Goal: Task Accomplishment & Management: Manage account settings

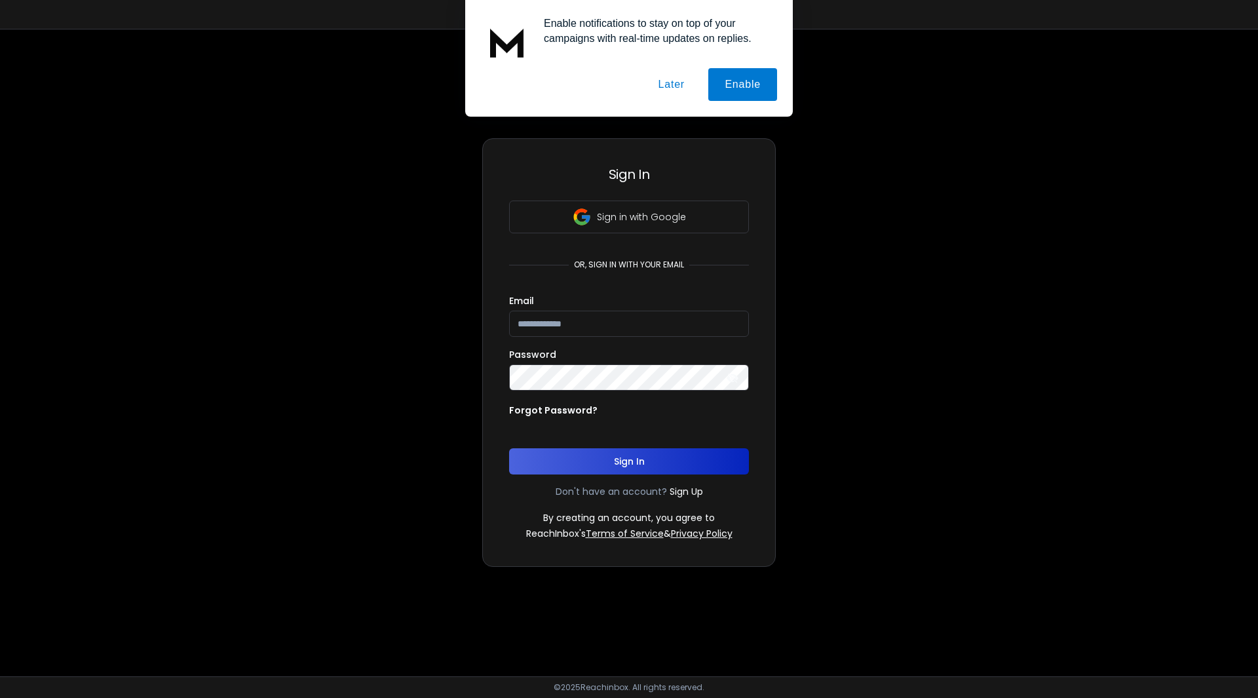
click at [563, 321] on input "email" at bounding box center [629, 324] width 240 height 26
paste input "**********"
type input "**********"
click at [624, 455] on button "Sign In" at bounding box center [629, 461] width 240 height 26
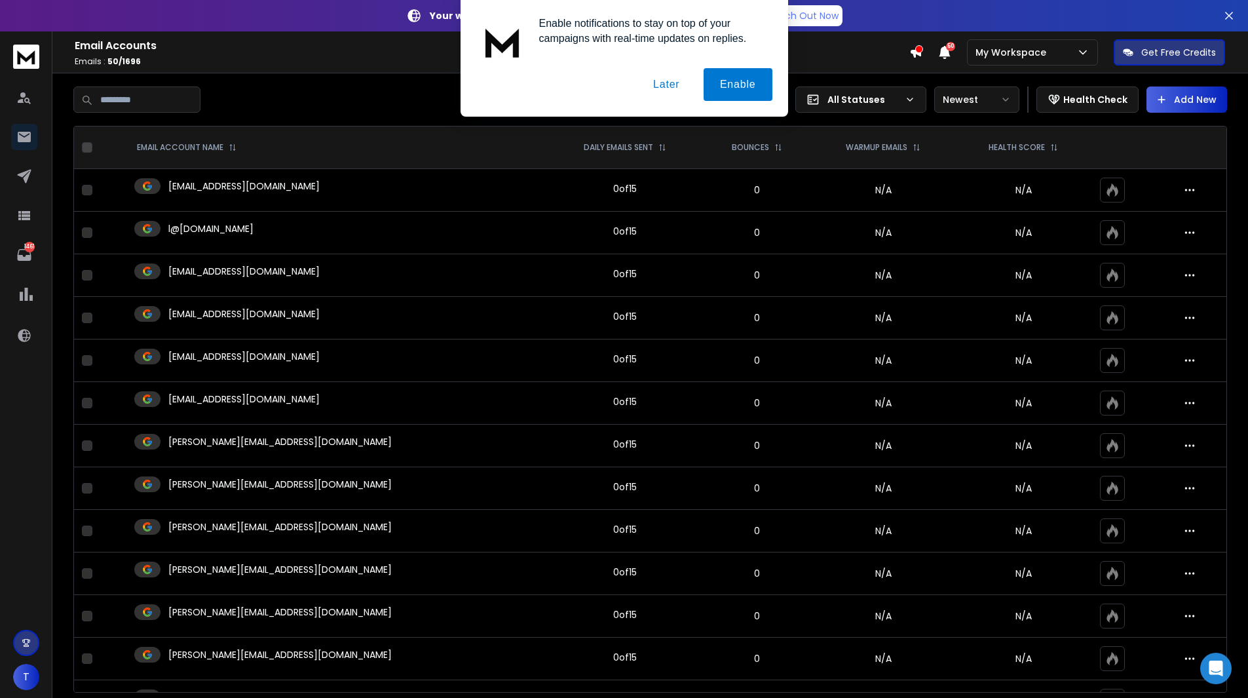
click at [675, 86] on button "Later" at bounding box center [666, 84] width 59 height 33
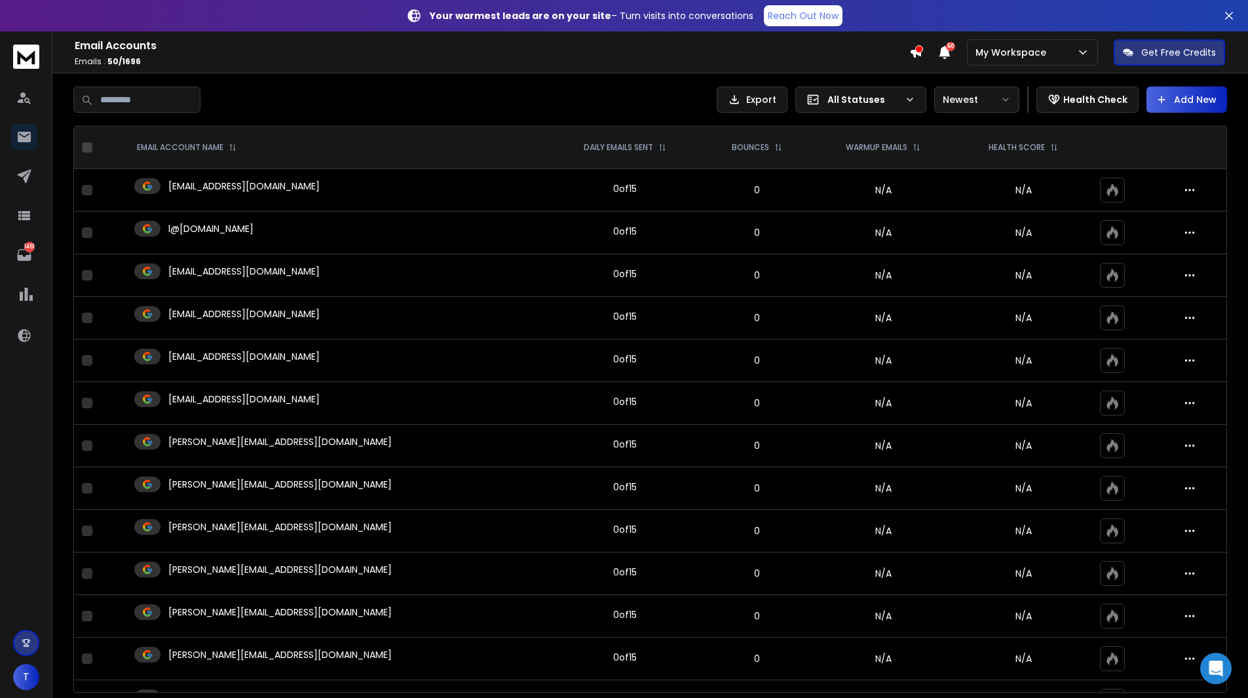
click at [1157, 90] on button "Add New" at bounding box center [1187, 99] width 81 height 26
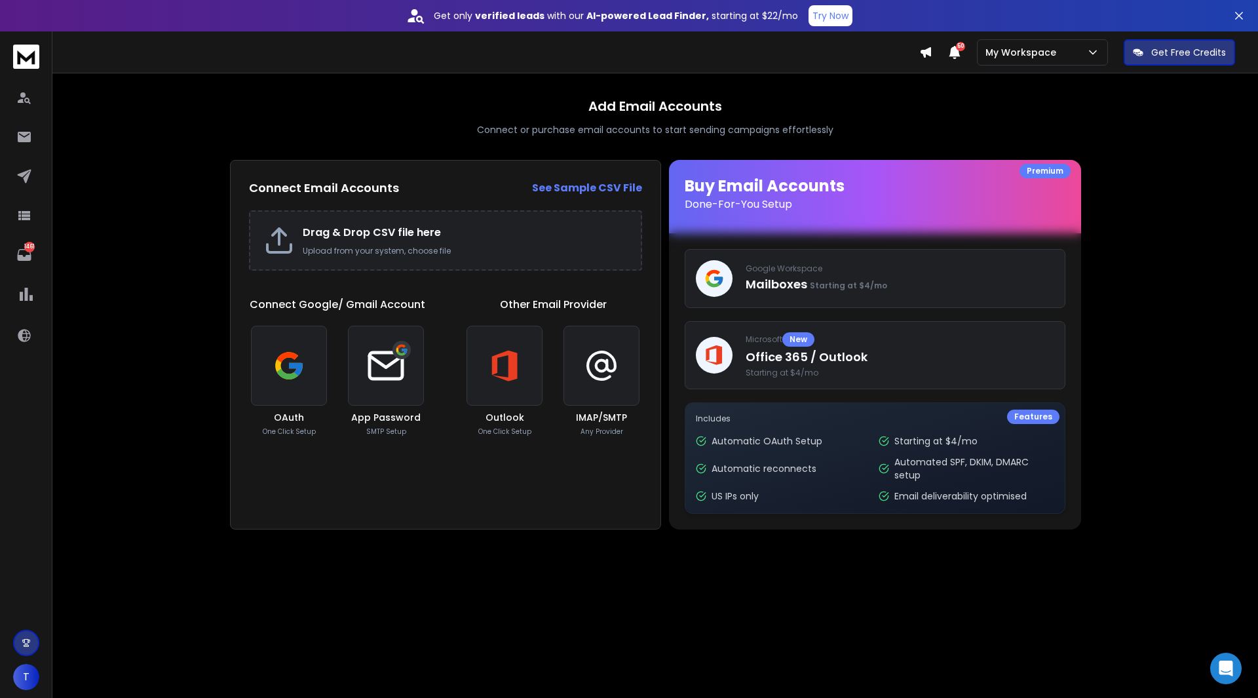
click at [288, 371] on icon at bounding box center [289, 365] width 33 height 39
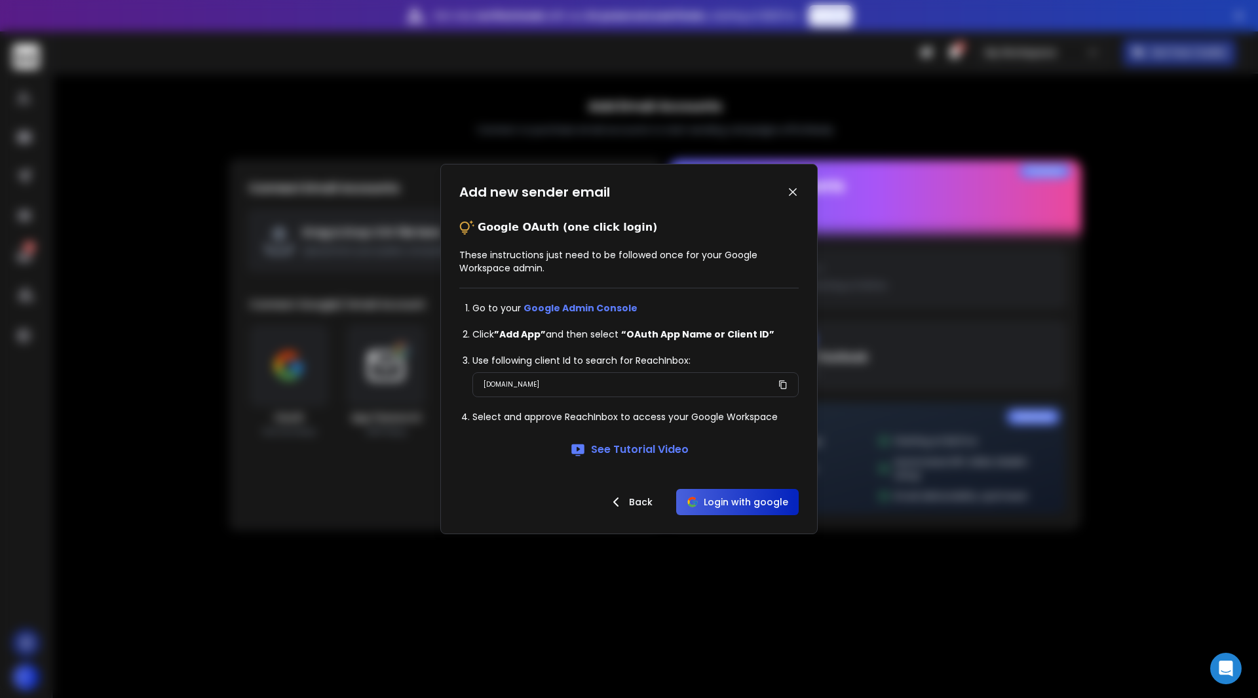
click at [744, 503] on button "Login with google" at bounding box center [737, 502] width 123 height 26
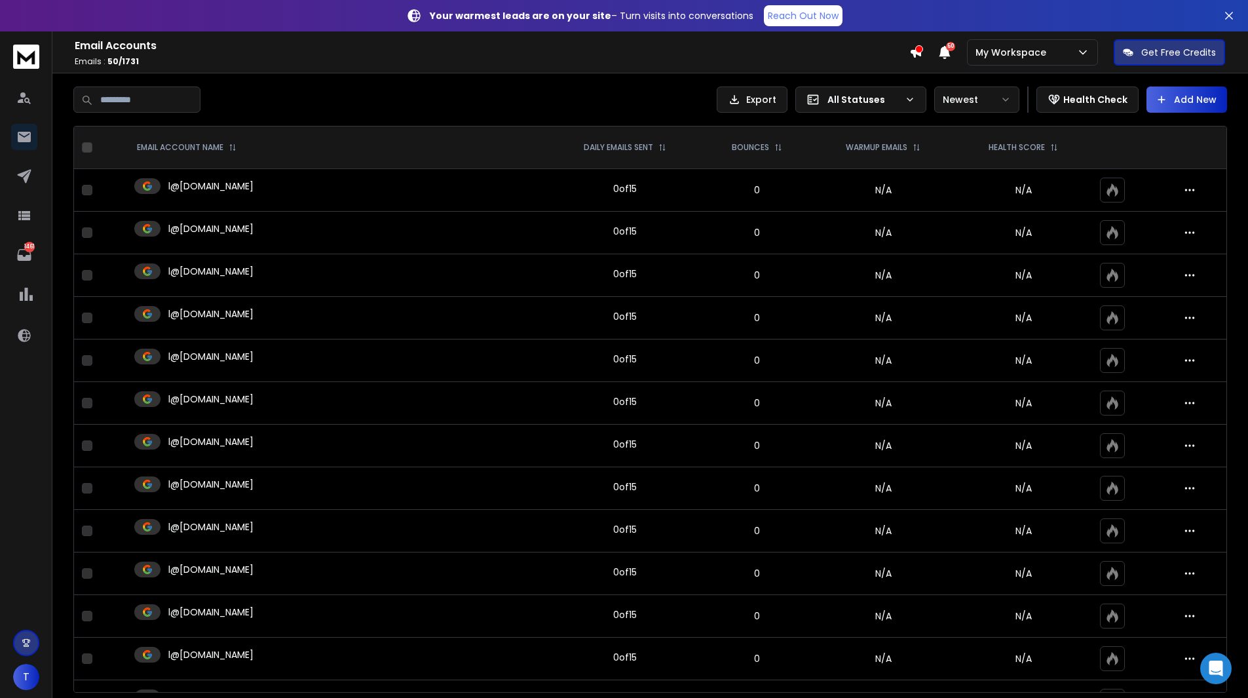
click at [1164, 98] on icon at bounding box center [1161, 99] width 9 height 9
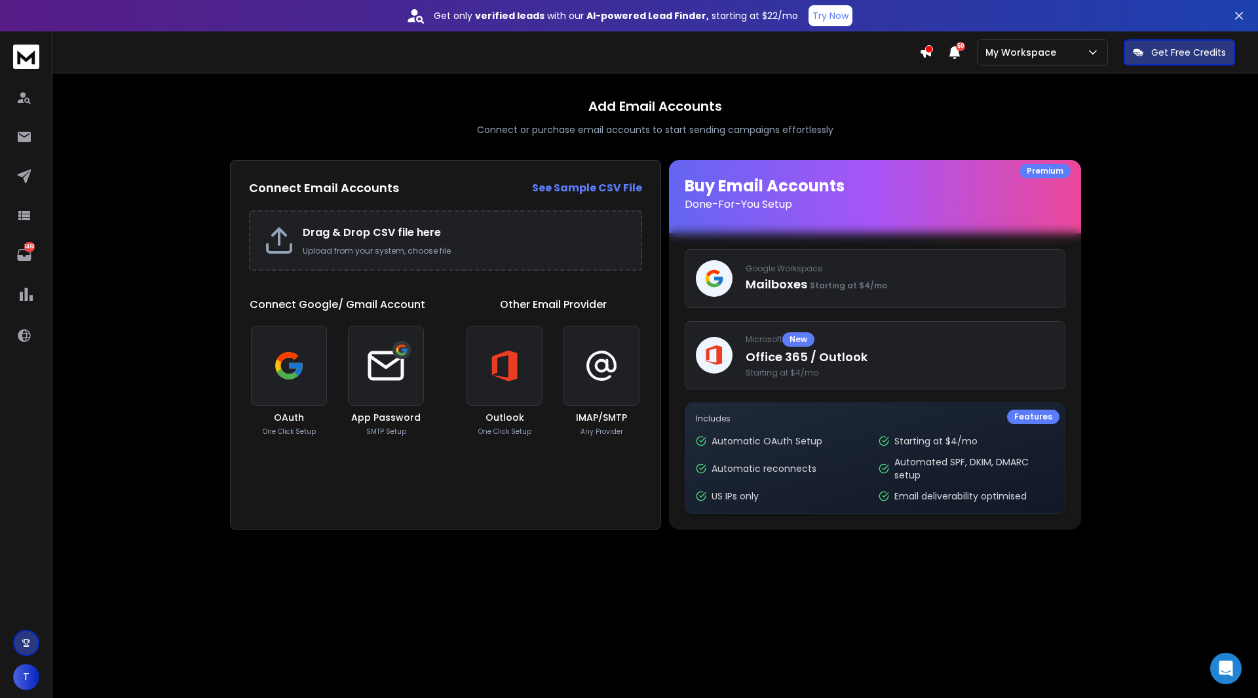
click at [309, 373] on div at bounding box center [289, 366] width 76 height 80
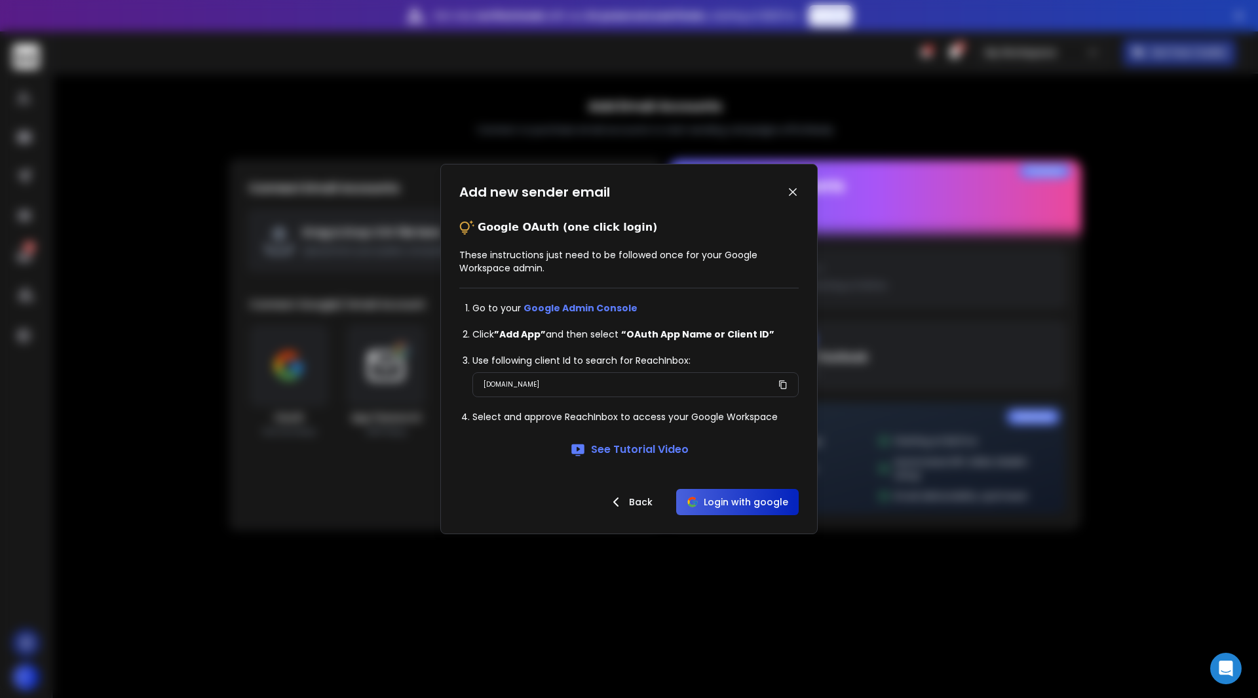
click at [730, 503] on button "Login with google" at bounding box center [737, 502] width 123 height 26
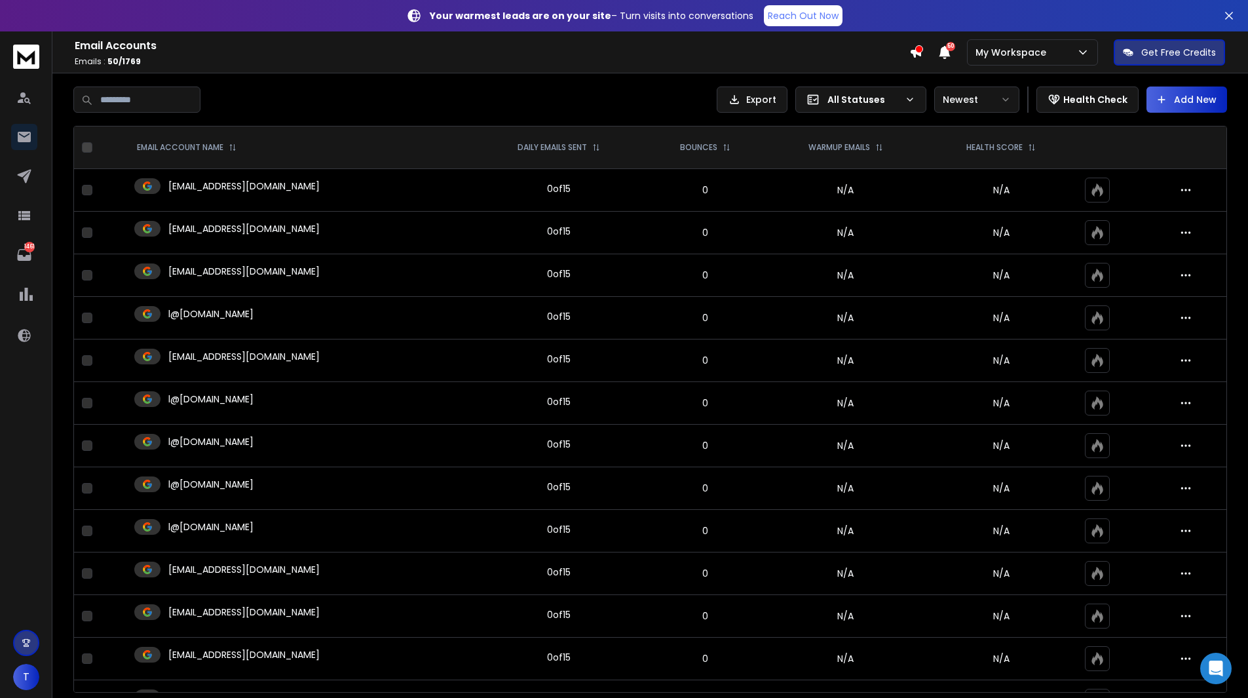
click at [1205, 100] on button "Add New" at bounding box center [1187, 99] width 81 height 26
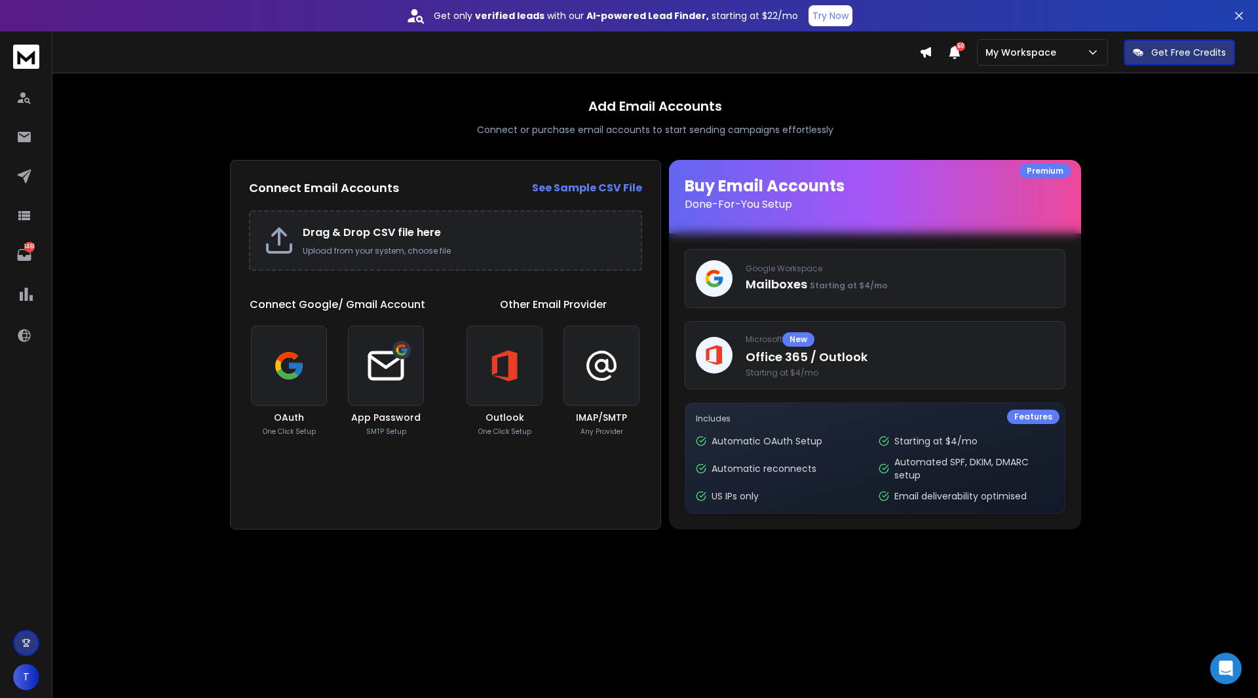
click at [290, 360] on icon at bounding box center [289, 365] width 33 height 39
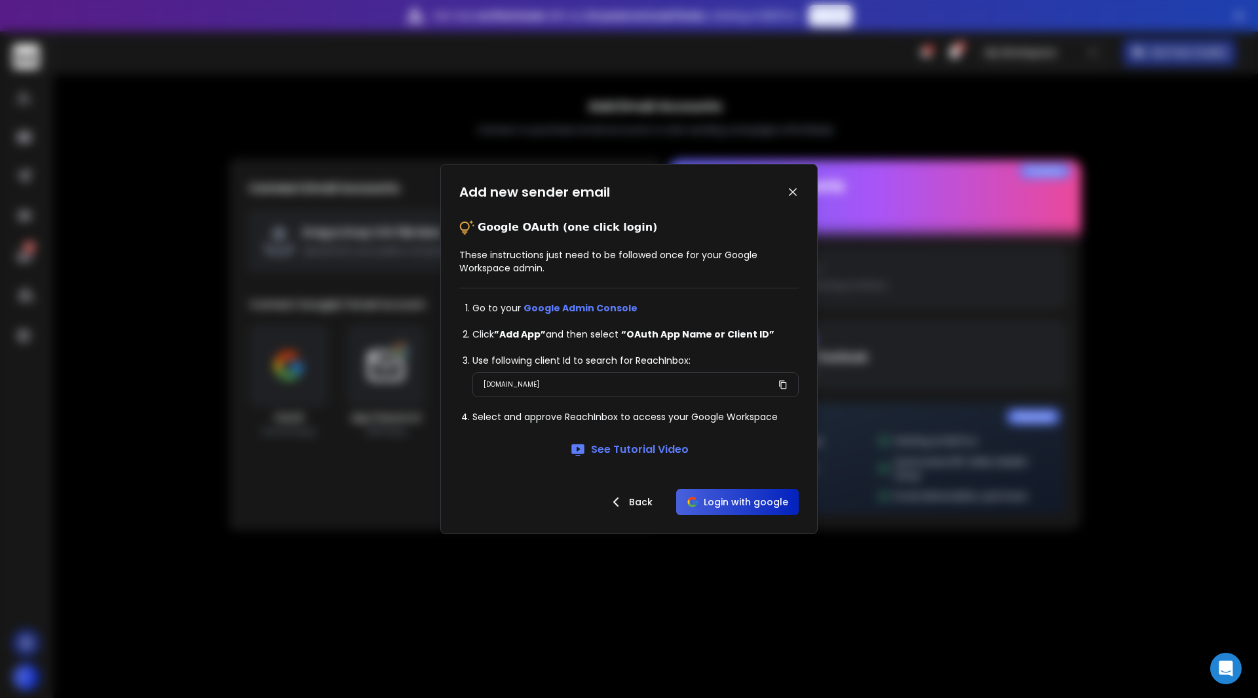
click at [763, 506] on button "Login with google" at bounding box center [737, 502] width 123 height 26
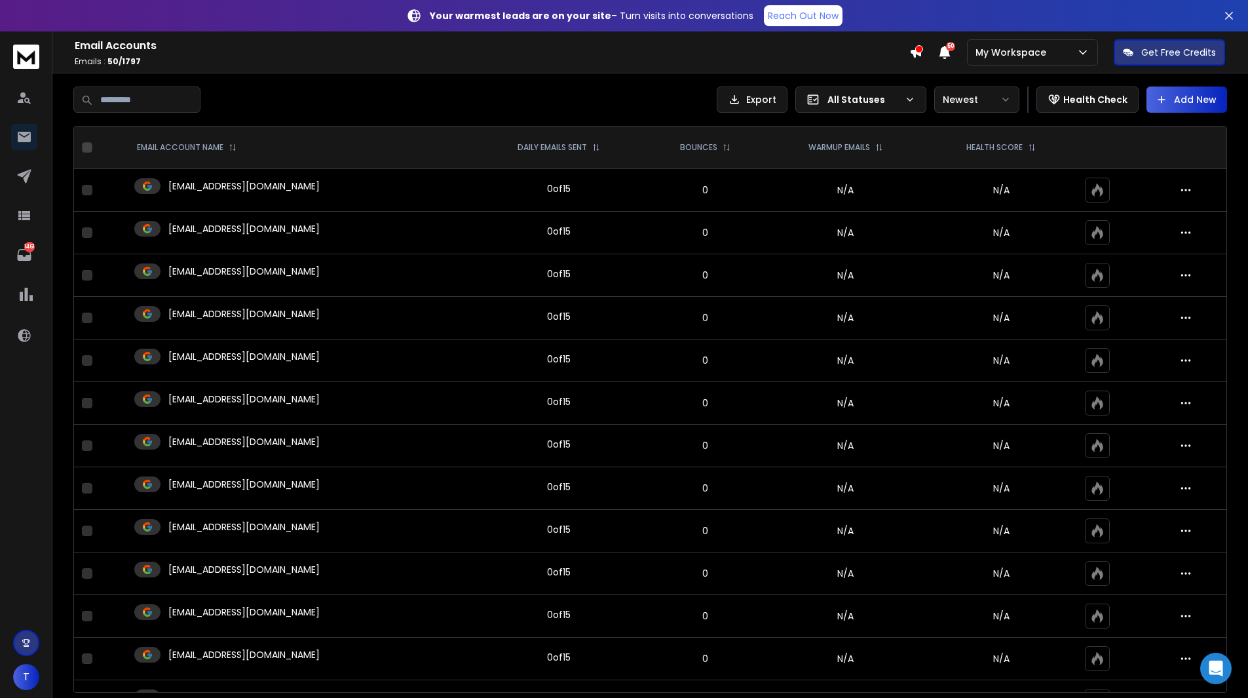
click at [1165, 96] on icon at bounding box center [1161, 99] width 9 height 9
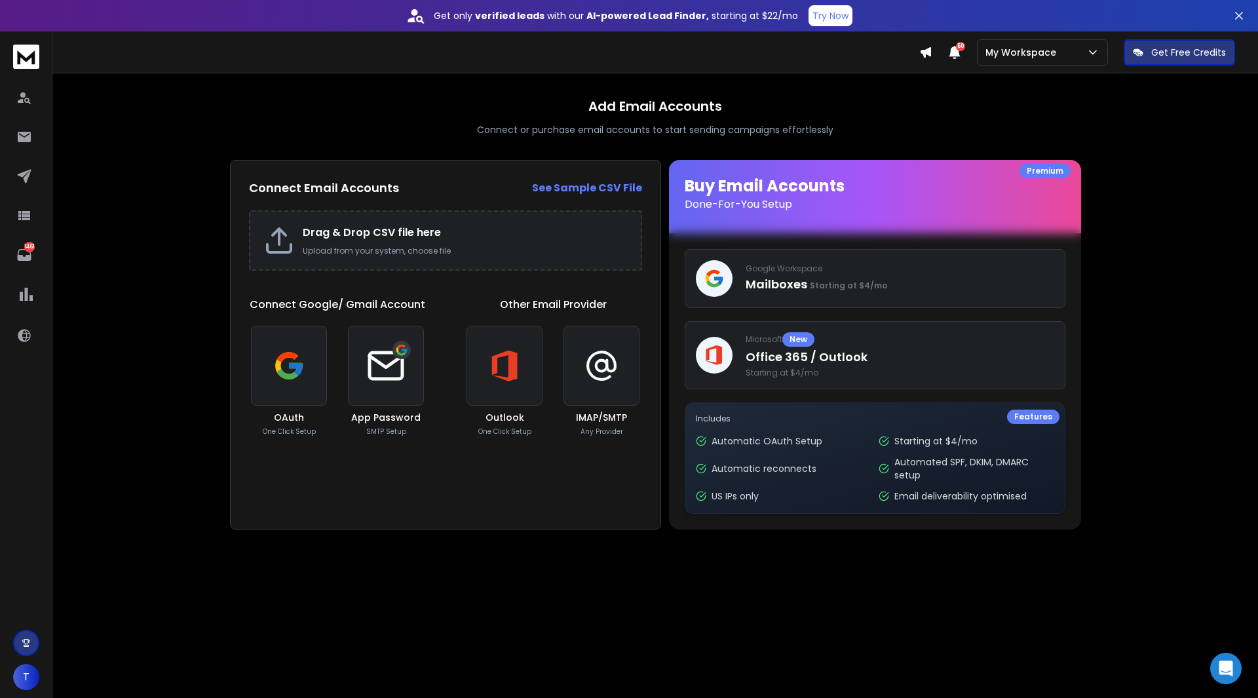
click at [272, 372] on div at bounding box center [289, 366] width 76 height 80
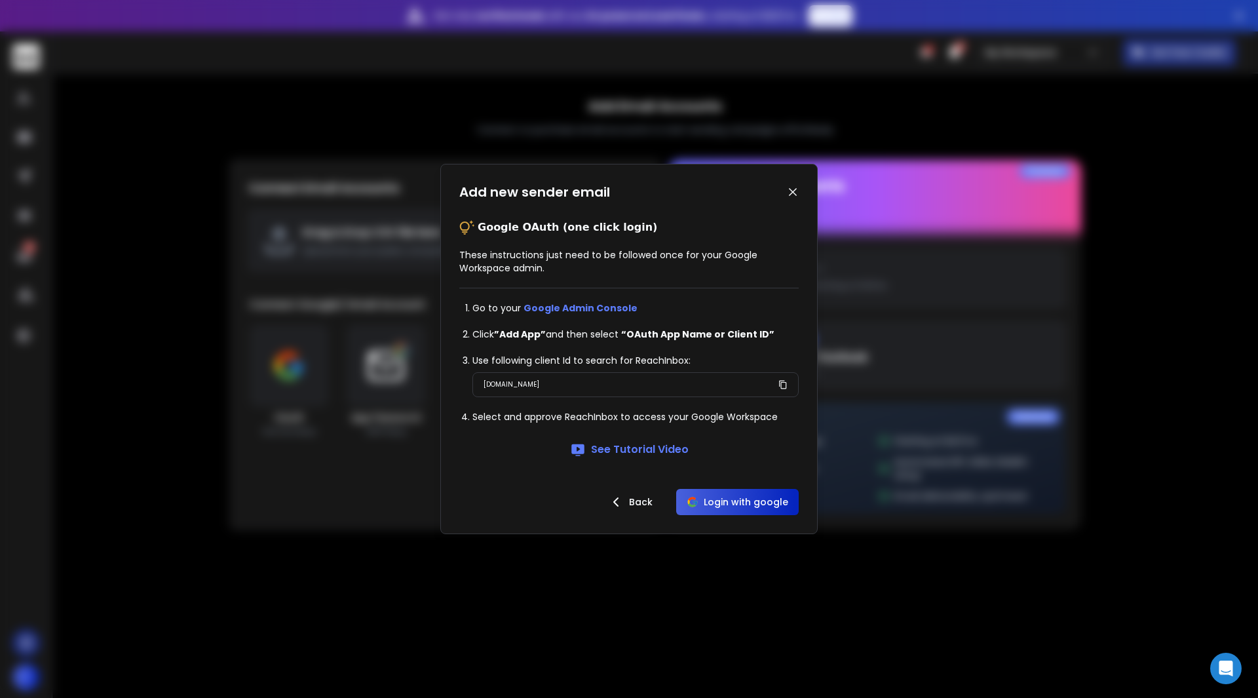
click at [740, 488] on div "Google OAuth (one click login) These instructions just need to be followed once…" at bounding box center [628, 368] width 339 height 296
click at [742, 494] on button "Login with google" at bounding box center [737, 502] width 123 height 26
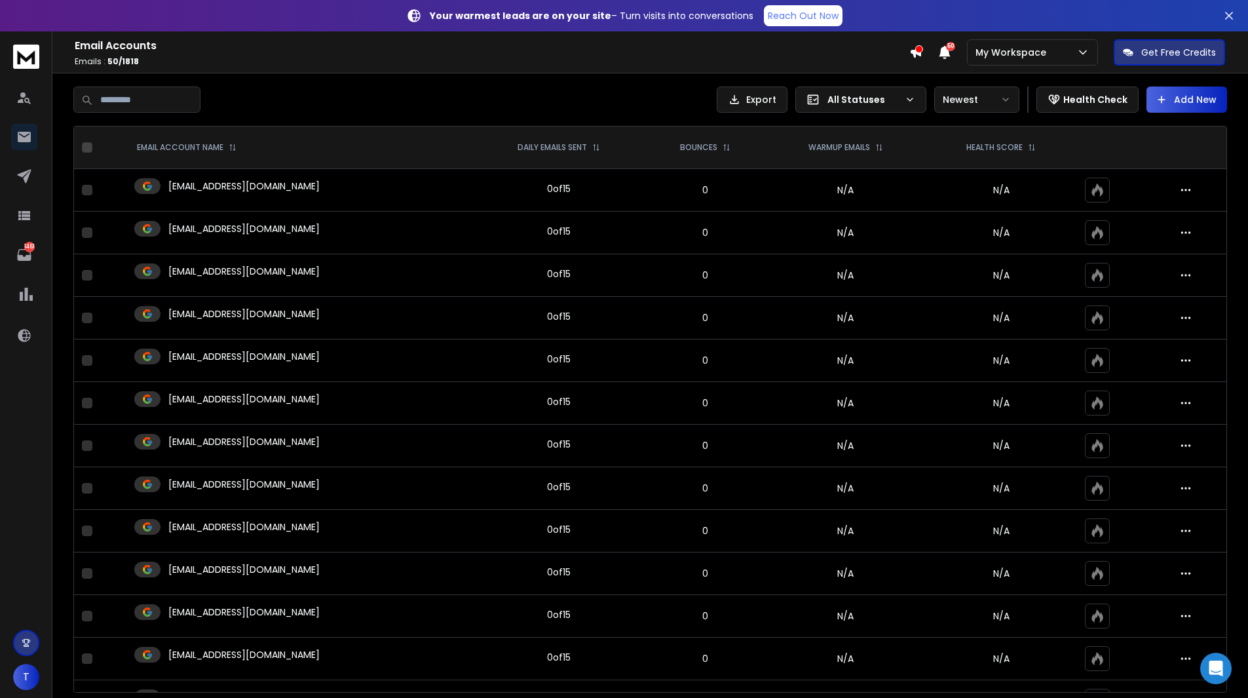
click at [1200, 99] on button "Add New" at bounding box center [1187, 99] width 81 height 26
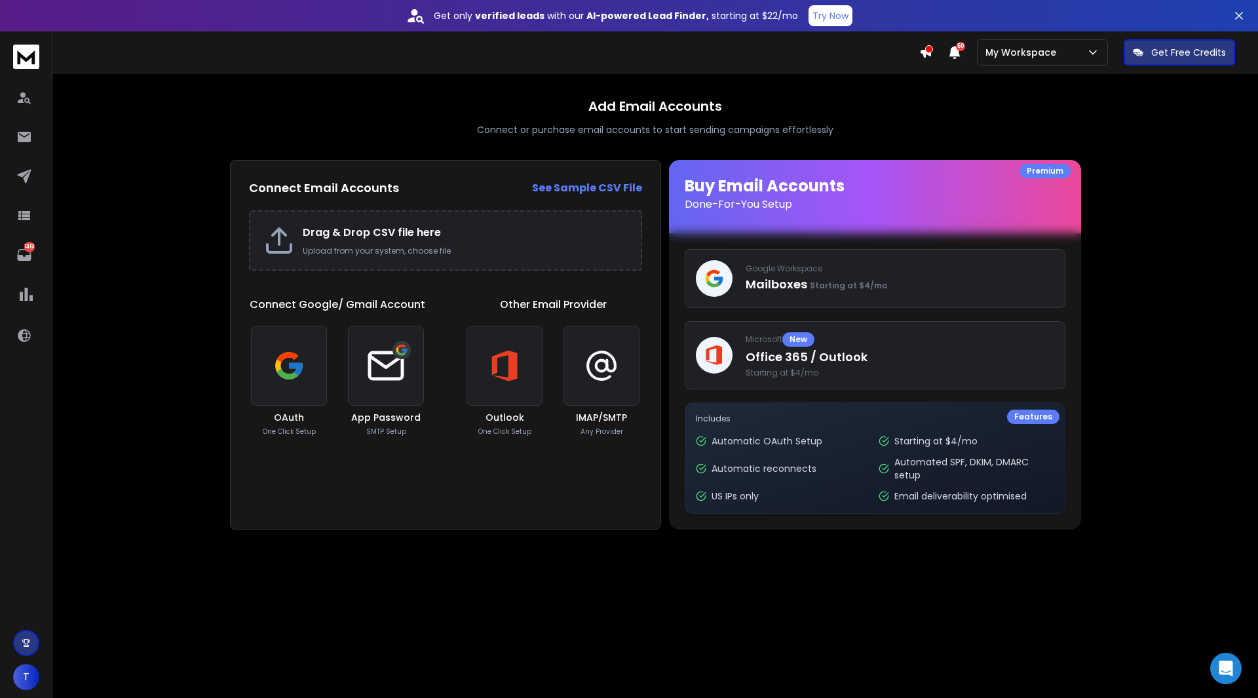
click at [305, 376] on icon at bounding box center [289, 365] width 33 height 39
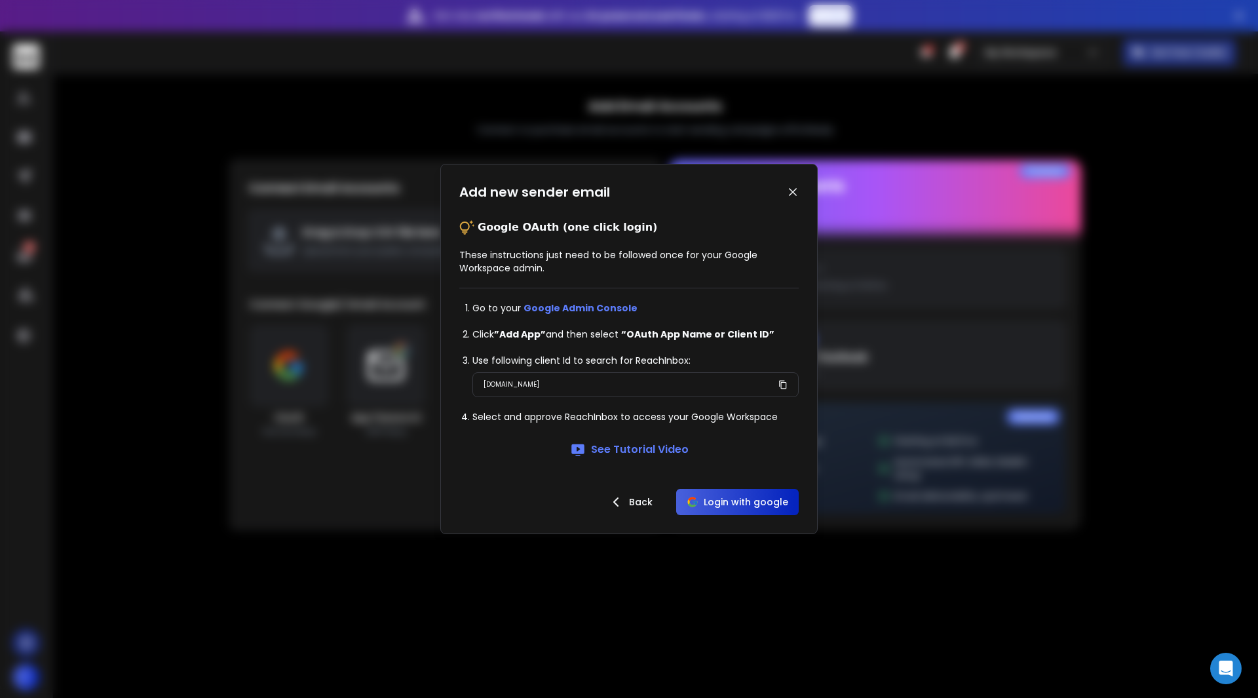
click at [741, 501] on button "Login with google" at bounding box center [737, 502] width 123 height 26
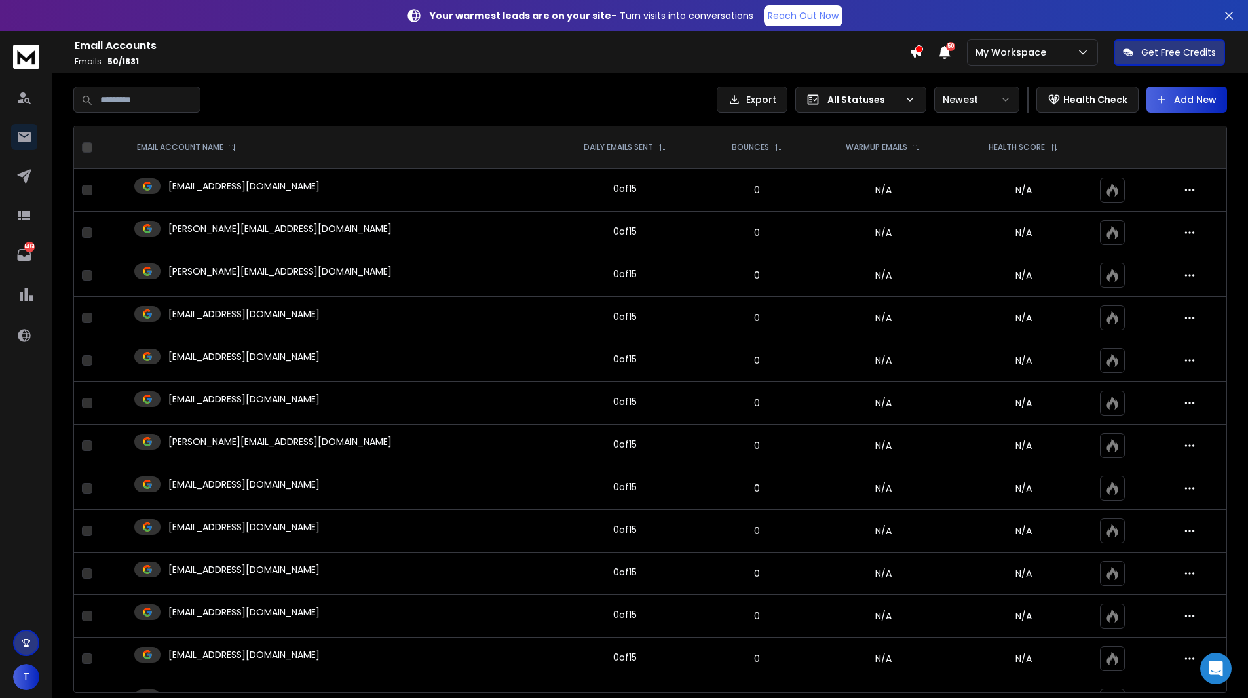
click at [1176, 94] on button "Add New" at bounding box center [1187, 99] width 81 height 26
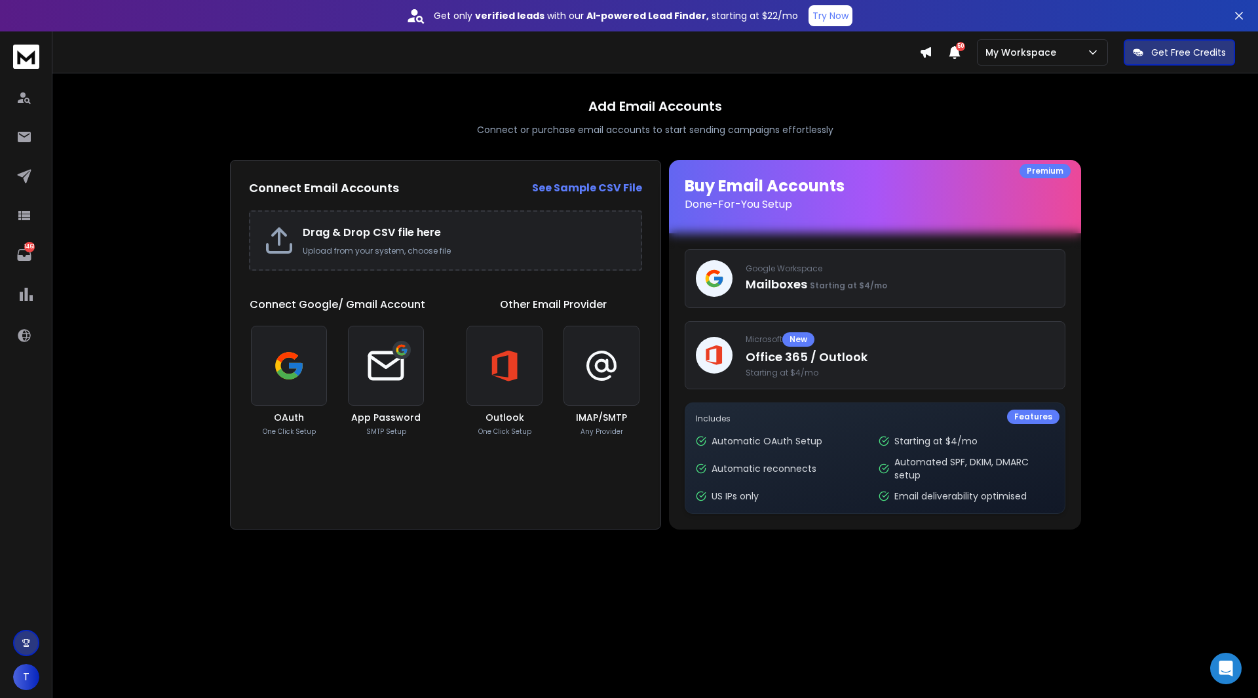
click at [313, 381] on div at bounding box center [289, 366] width 76 height 80
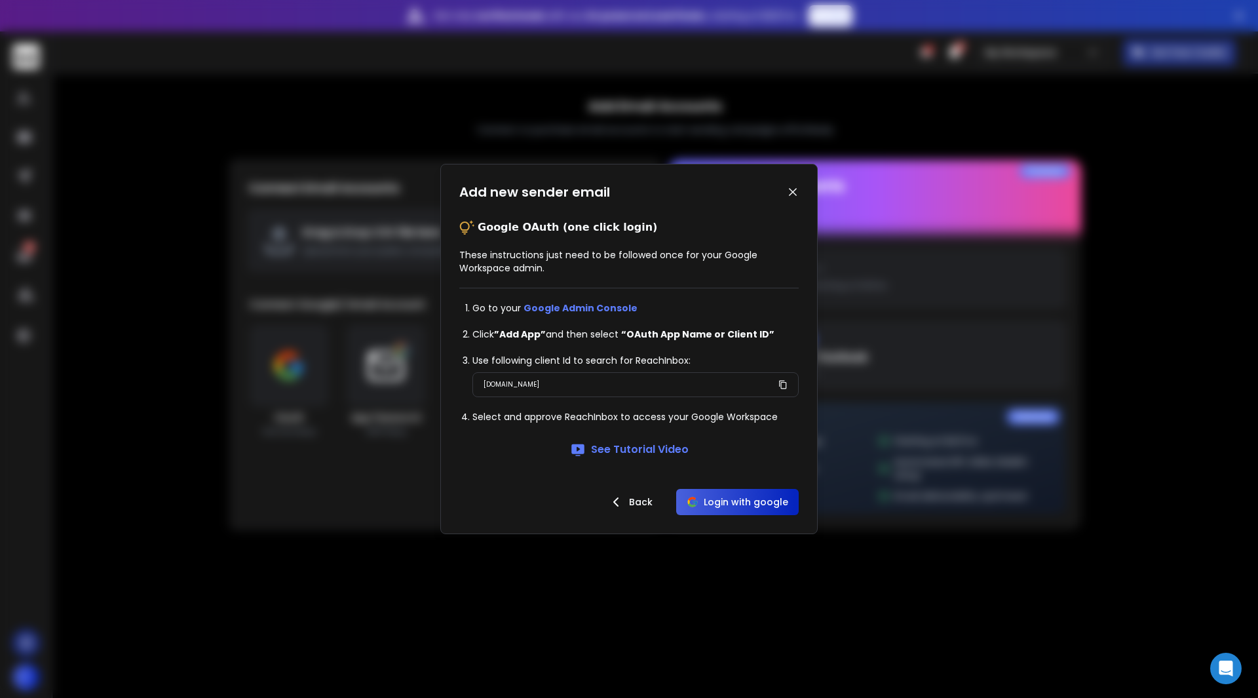
click at [725, 500] on button "Login with google" at bounding box center [737, 502] width 123 height 26
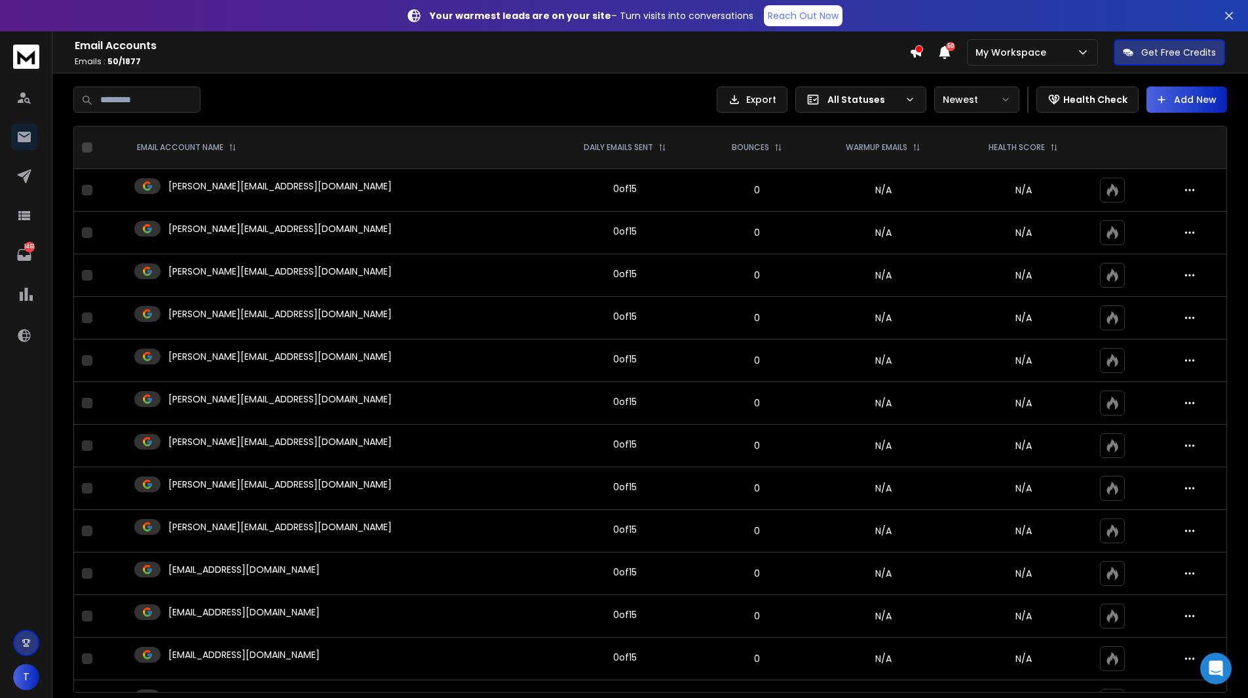
click at [1179, 102] on button "Add New" at bounding box center [1187, 99] width 81 height 26
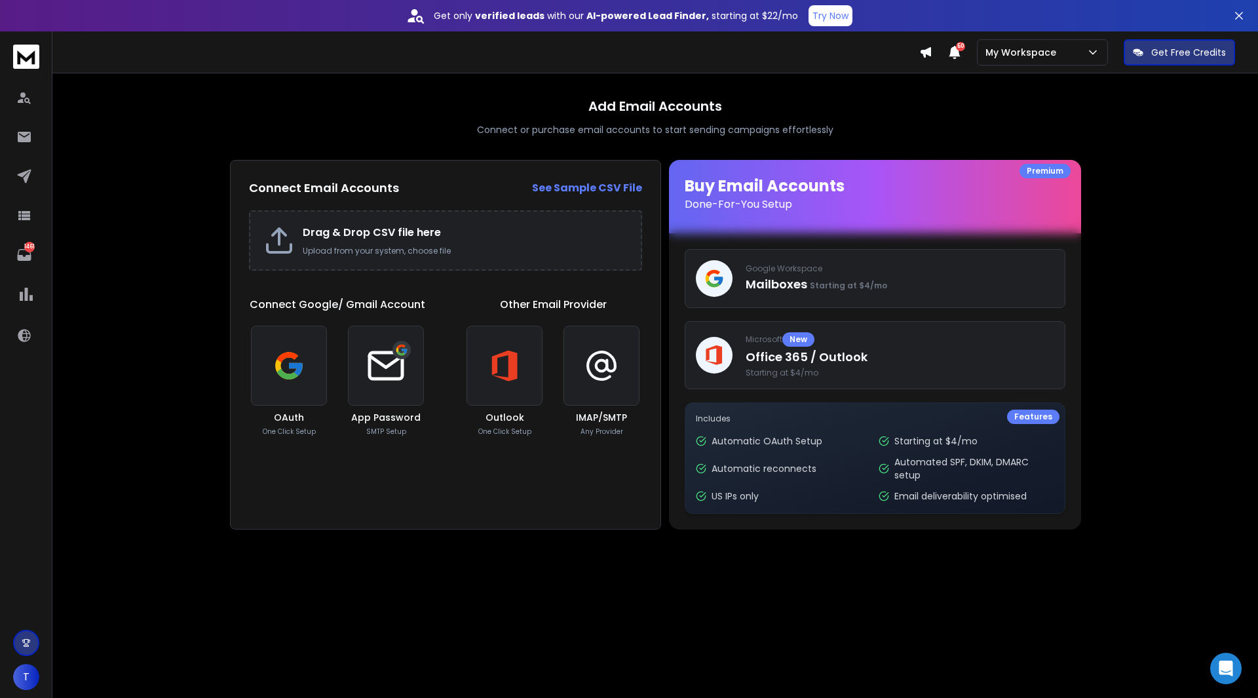
click at [277, 369] on icon at bounding box center [289, 365] width 33 height 39
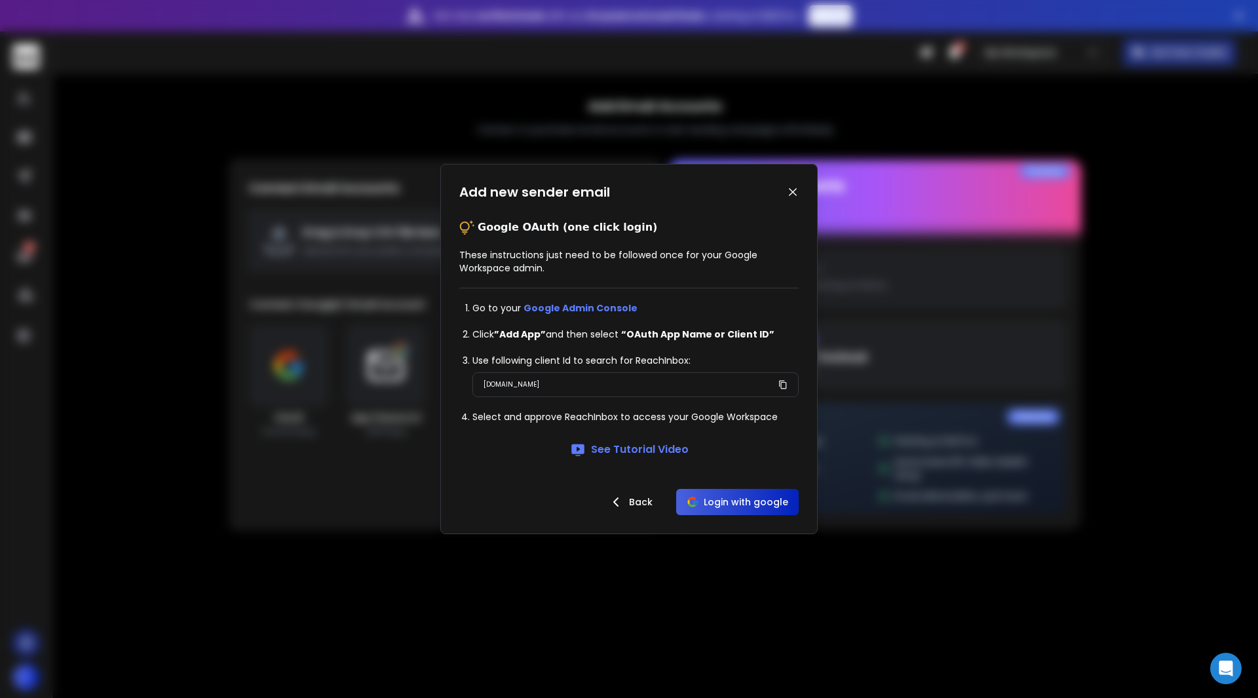
click at [727, 489] on button "Login with google" at bounding box center [737, 502] width 123 height 26
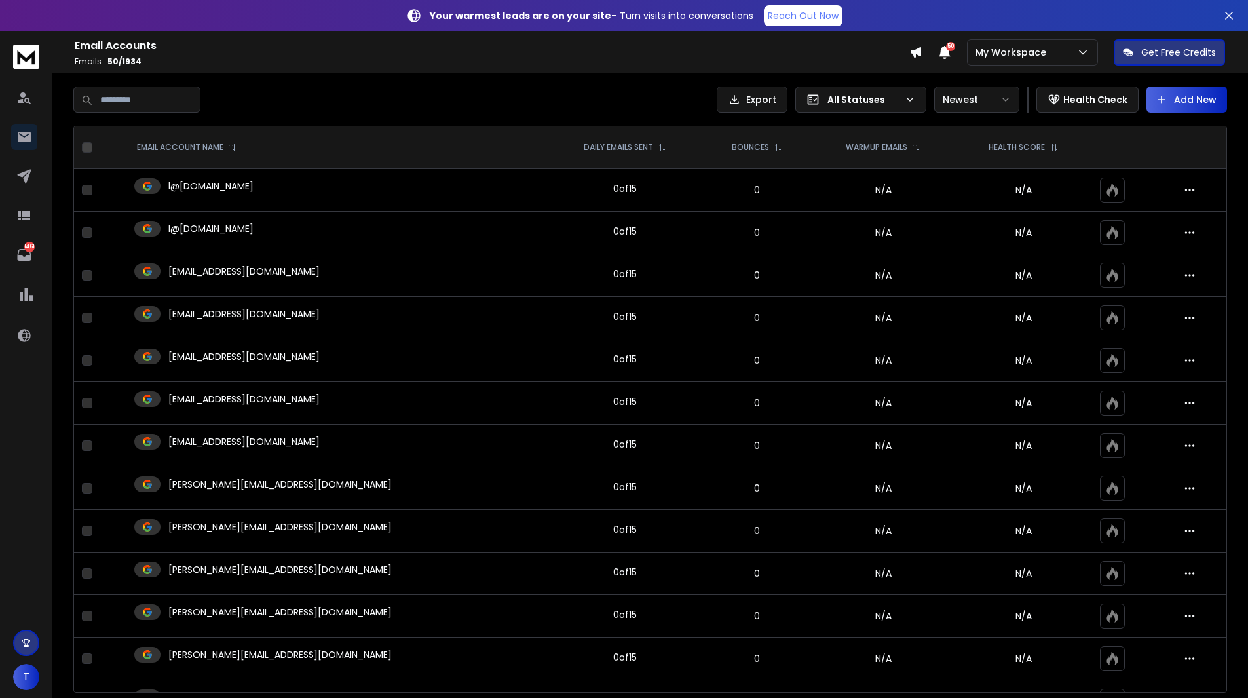
click at [1185, 90] on button "Add New" at bounding box center [1187, 99] width 81 height 26
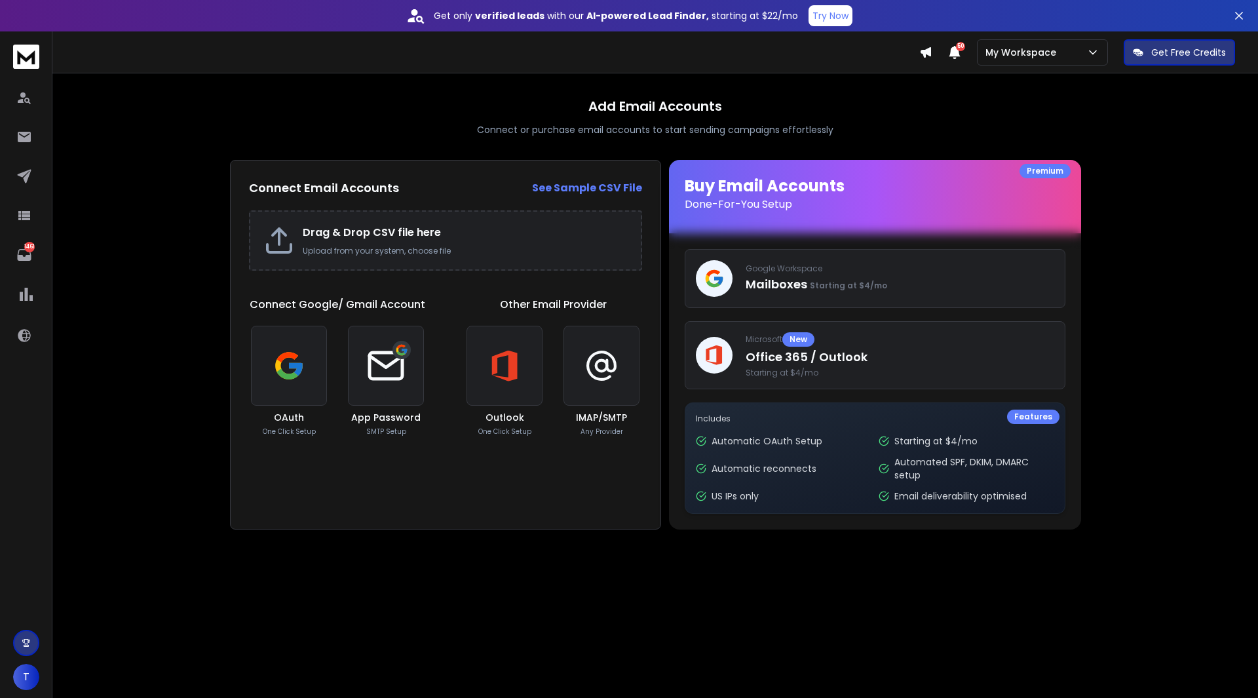
click at [301, 377] on icon at bounding box center [289, 365] width 33 height 39
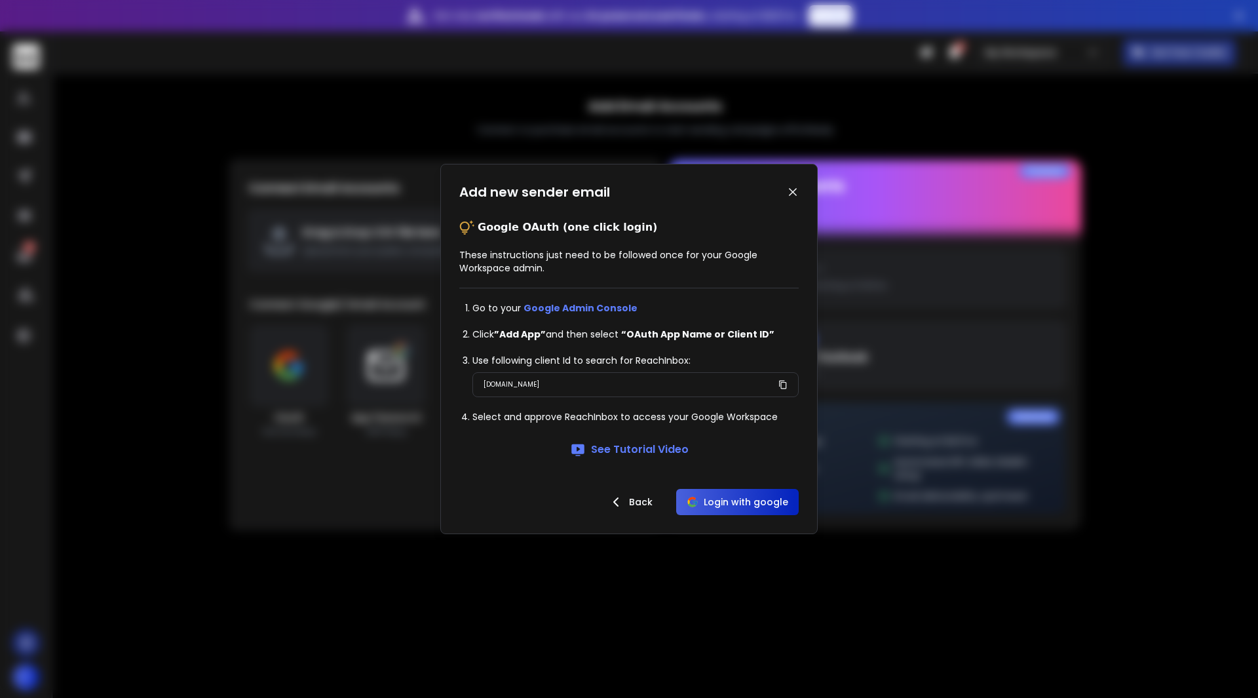
click at [746, 502] on button "Login with google" at bounding box center [737, 502] width 123 height 26
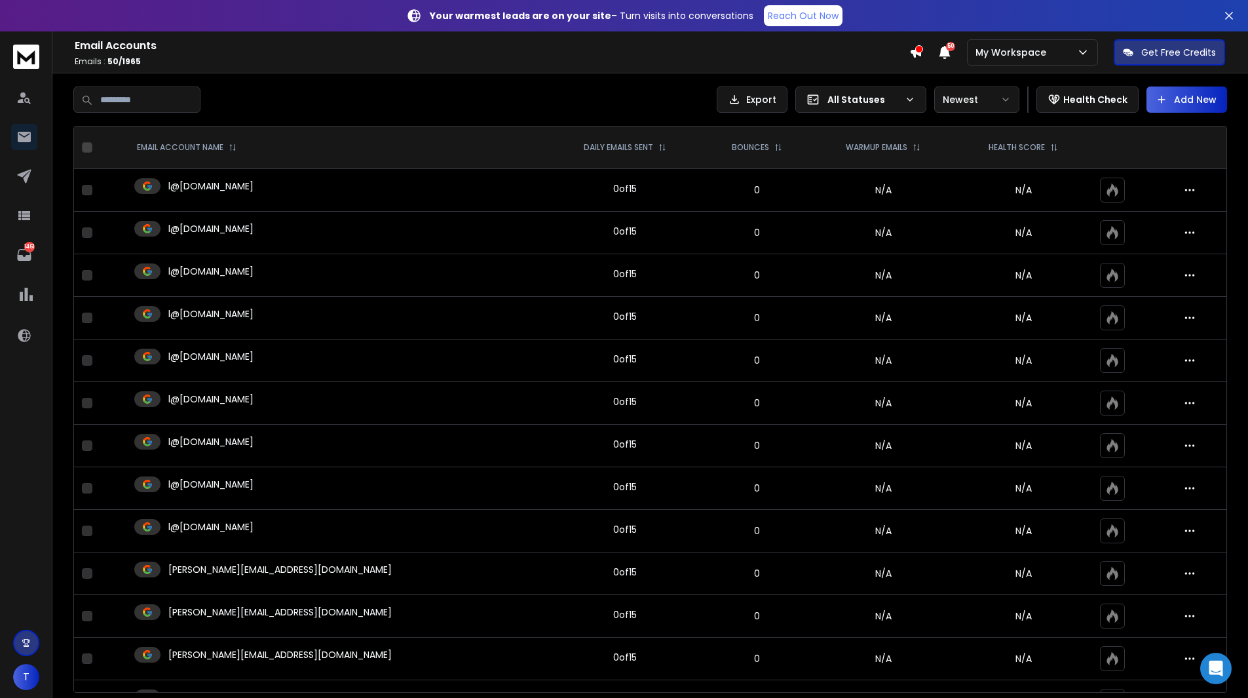
click at [1177, 92] on button "Add New" at bounding box center [1187, 99] width 81 height 26
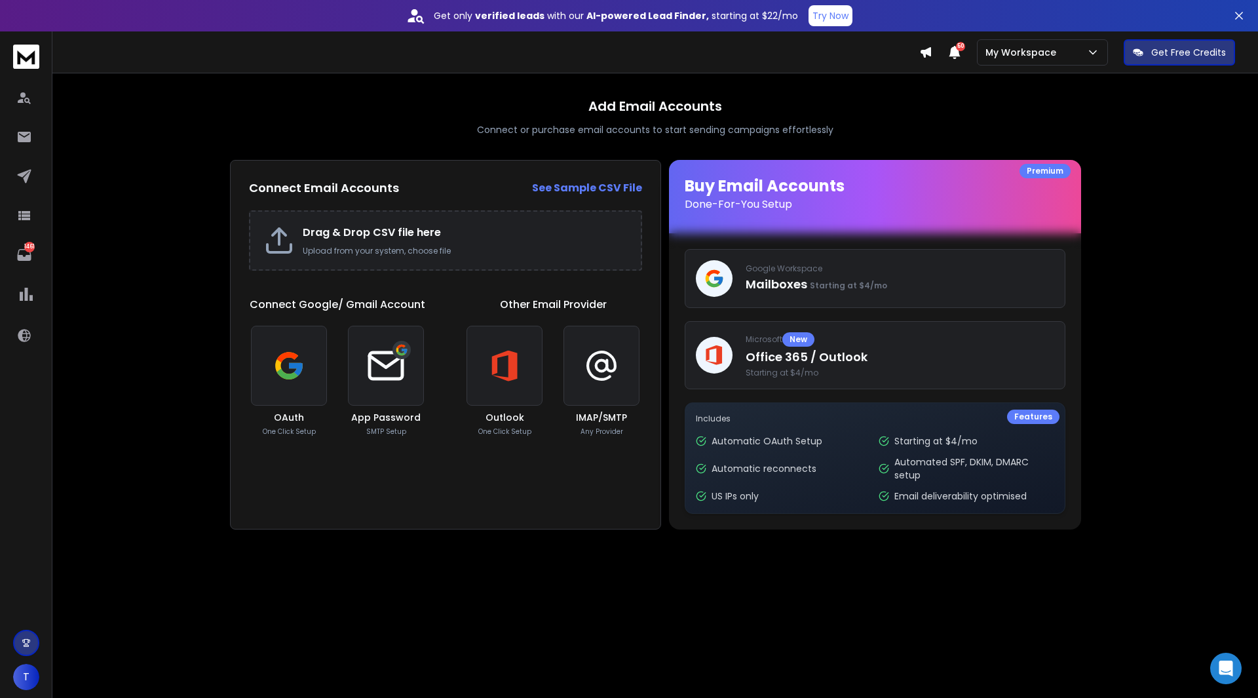
click at [280, 375] on icon at bounding box center [289, 365] width 33 height 39
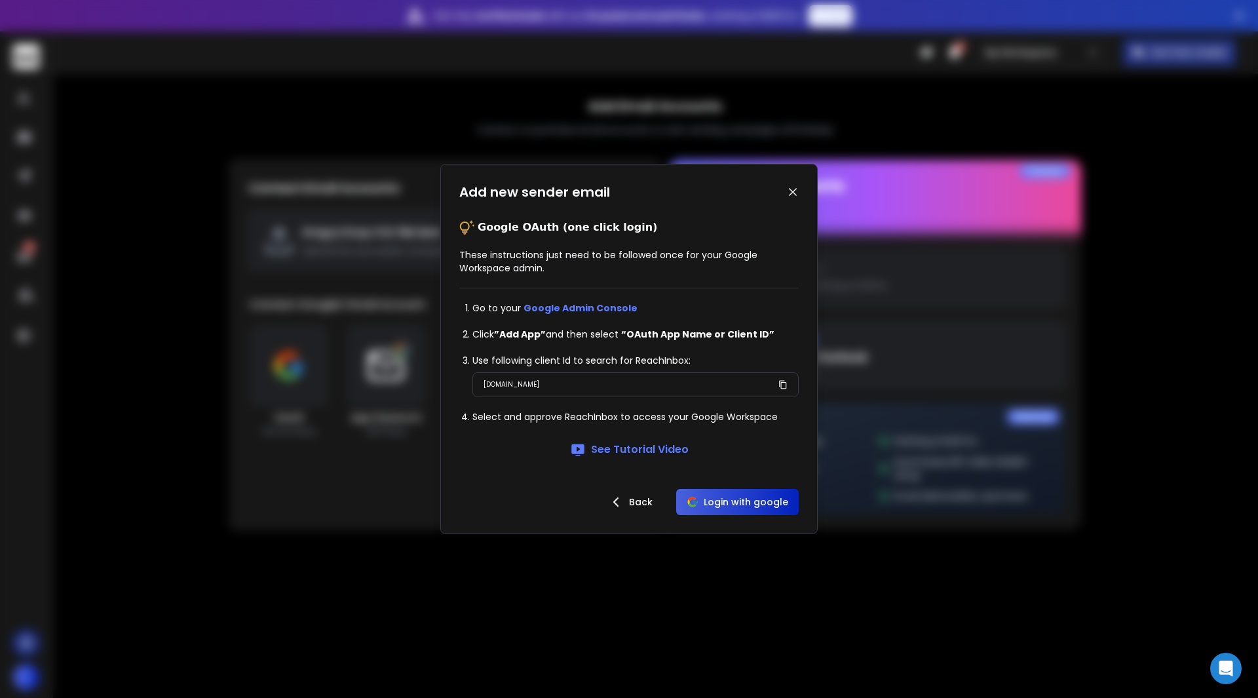
click at [716, 502] on button "Login with google" at bounding box center [737, 502] width 123 height 26
